Goal: Task Accomplishment & Management: Use online tool/utility

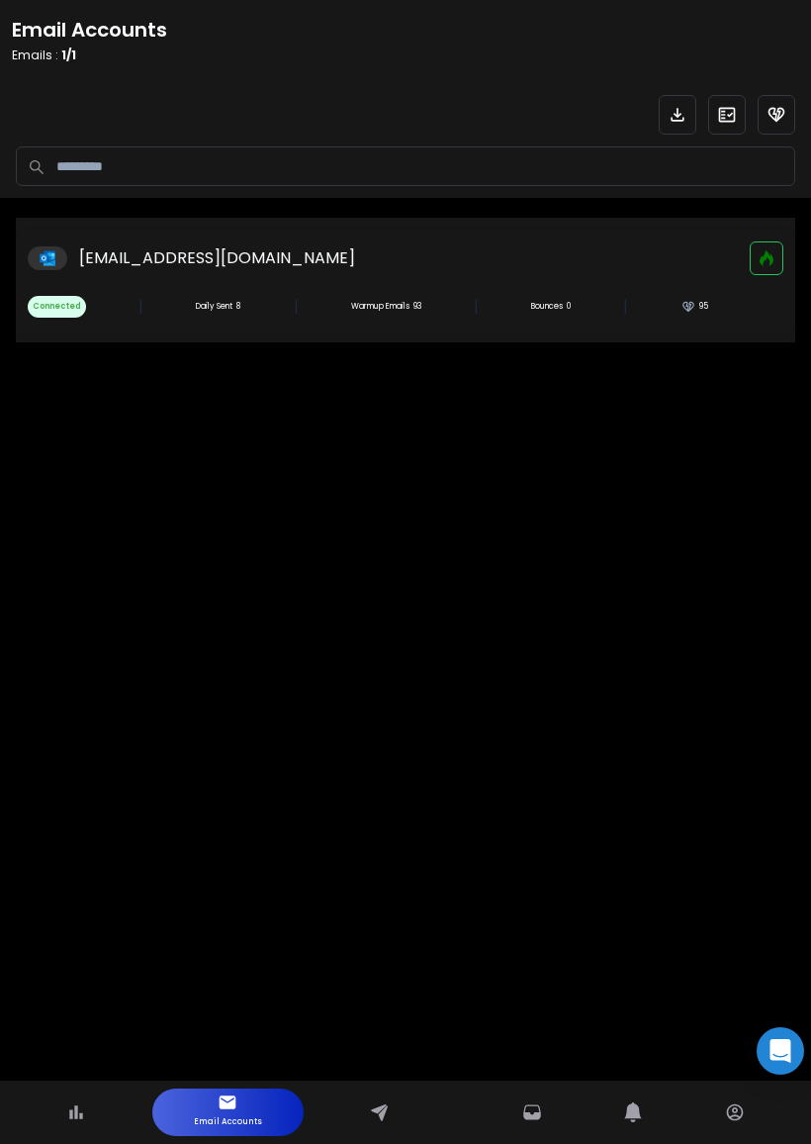
click at [359, 1121] on div at bounding box center [380, 1111] width 152 height 47
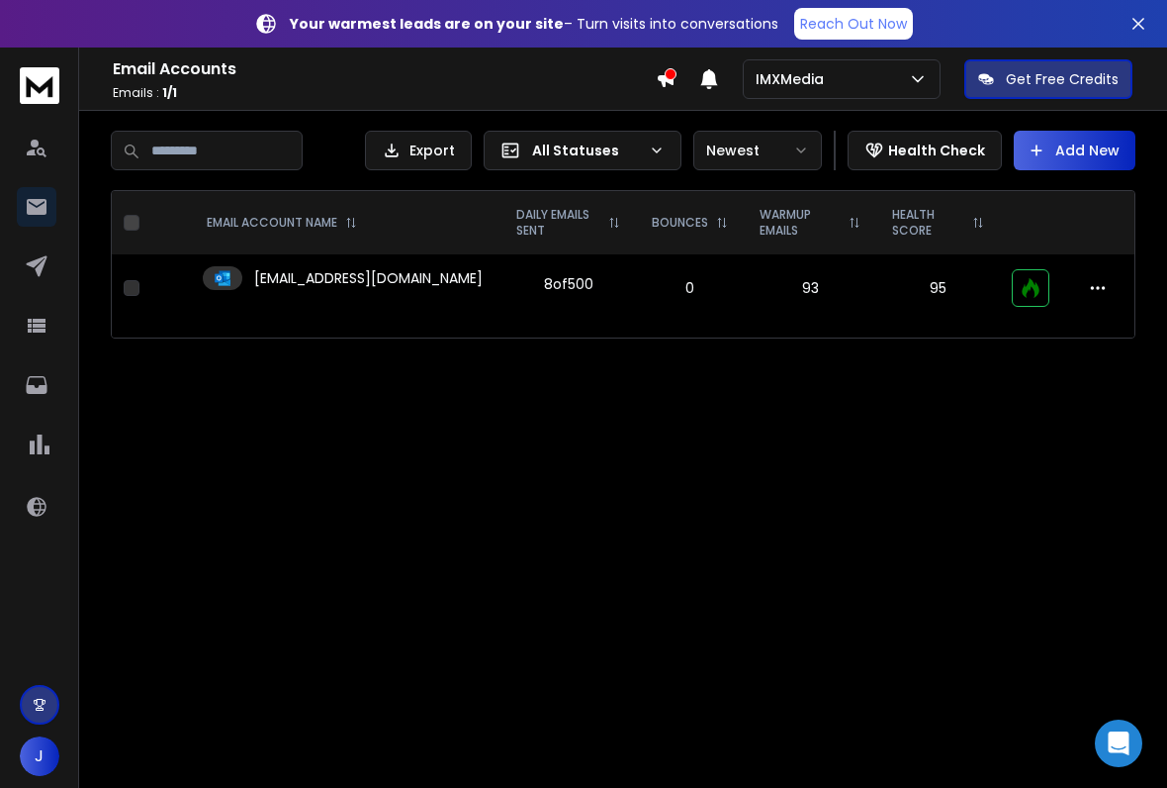
click at [40, 267] on icon at bounding box center [36, 265] width 21 height 21
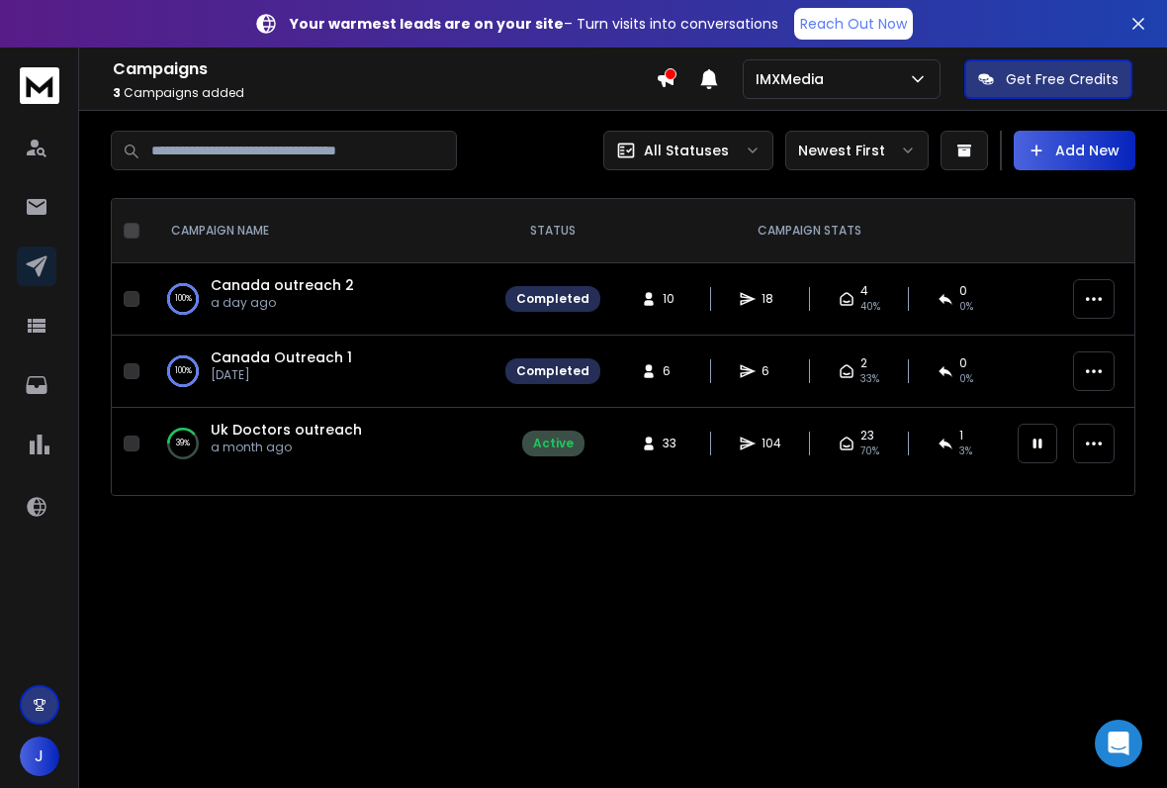
click at [810, 25] on icon at bounding box center [1139, 24] width 12 height 12
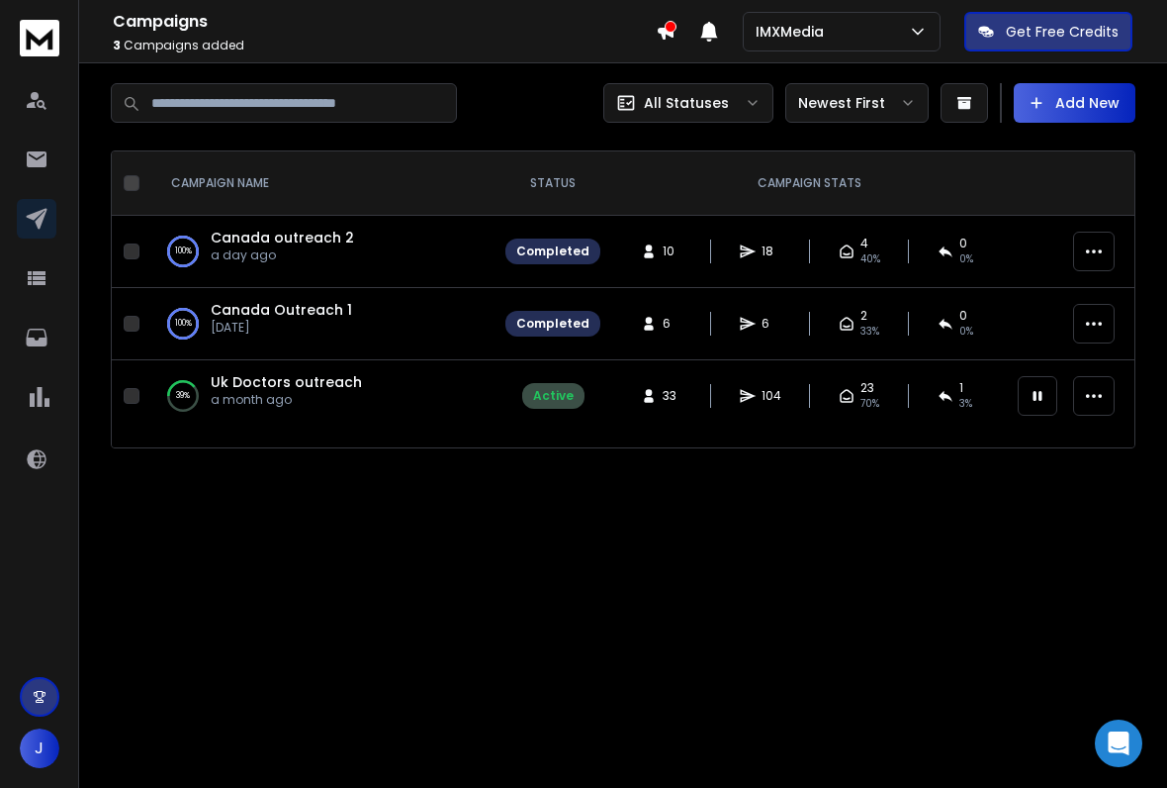
click at [810, 448] on div "Campaigns 3 Campaigns Added All Statuses Newest First Add New CAMPAIGN NAME STA…" at bounding box center [623, 265] width 1025 height 365
click at [261, 241] on span "Canada outreach 2" at bounding box center [282, 238] width 143 height 20
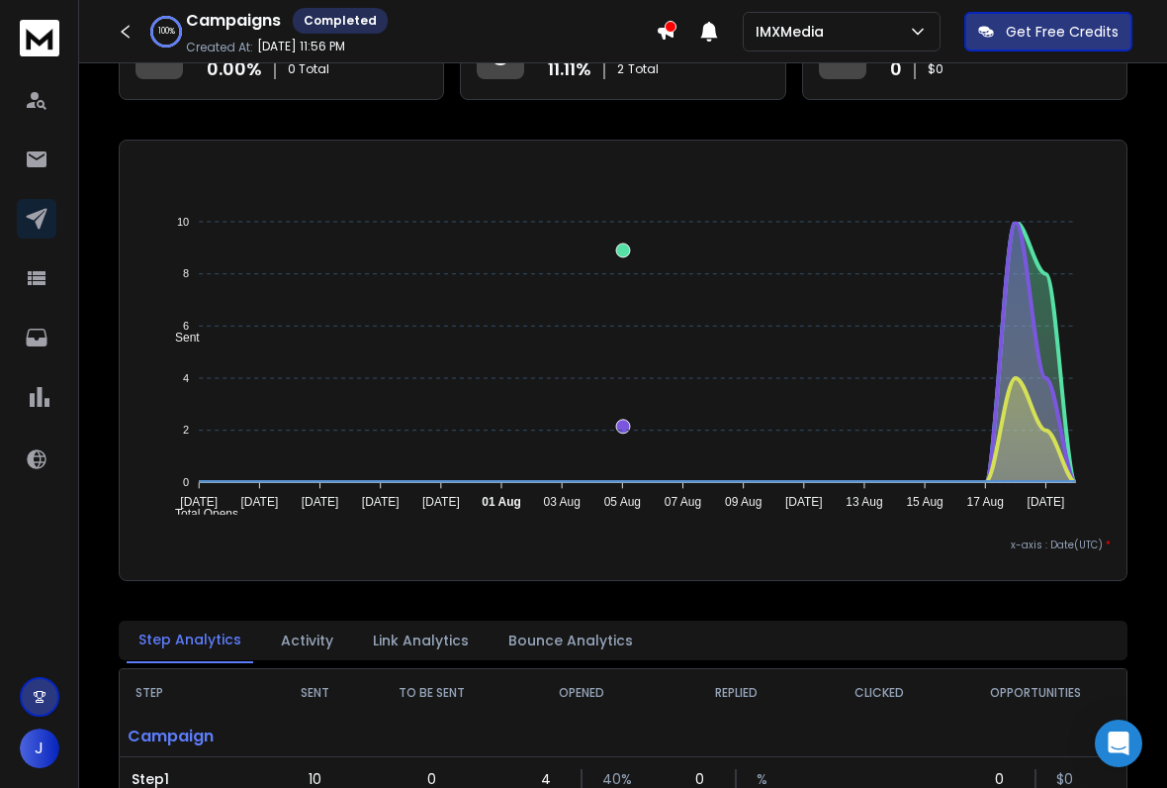
scroll to position [513, 0]
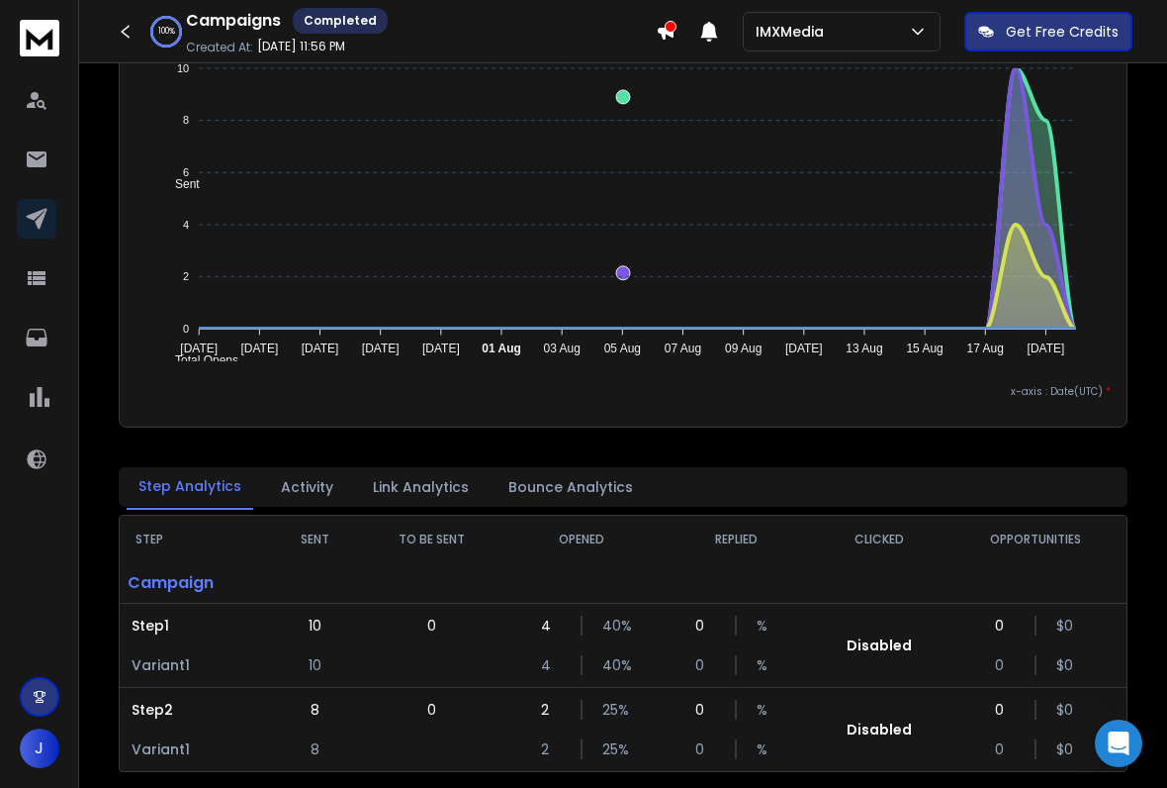
click at [296, 489] on button "Activity" at bounding box center [307, 487] width 76 height 44
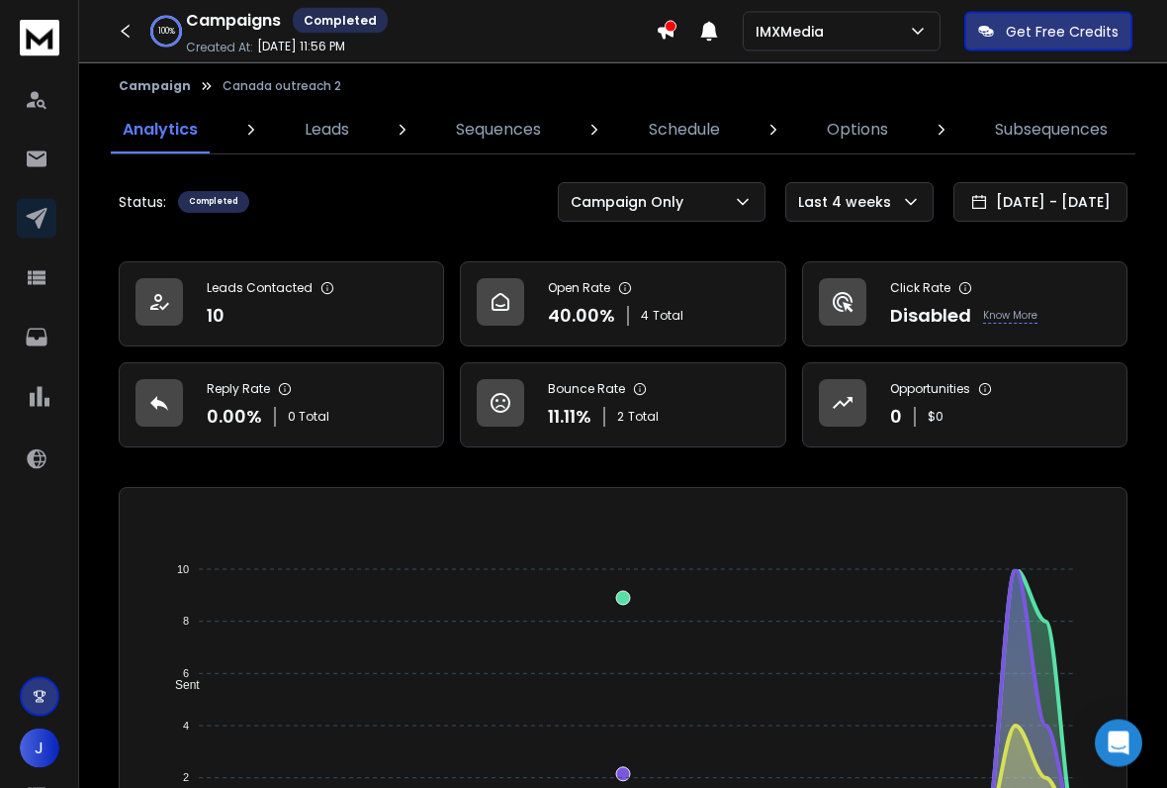
scroll to position [0, 0]
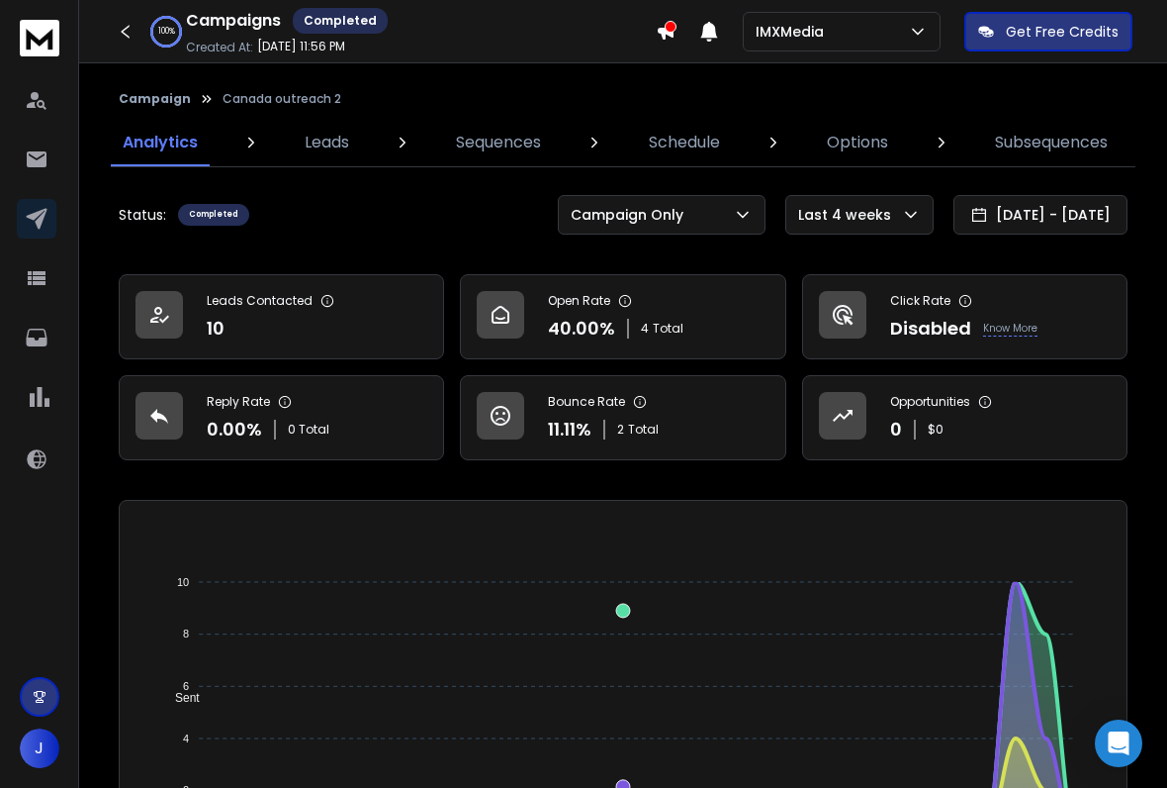
click at [135, 41] on button at bounding box center [126, 32] width 26 height 40
